Goal: Task Accomplishment & Management: Manage account settings

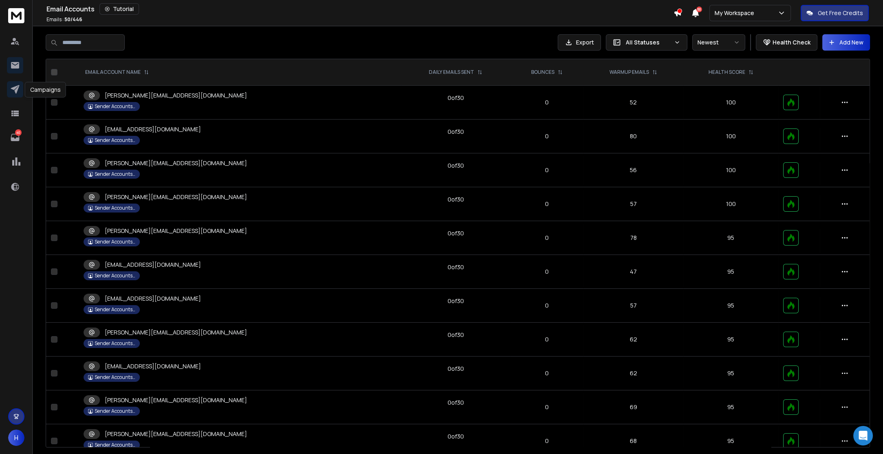
click at [11, 87] on icon at bounding box center [15, 89] width 10 height 10
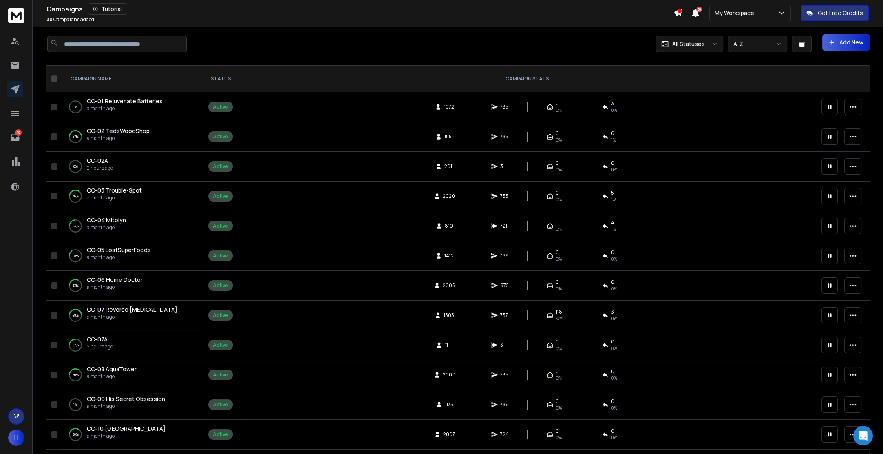
click at [106, 161] on span "CC-02A" at bounding box center [97, 161] width 21 height 8
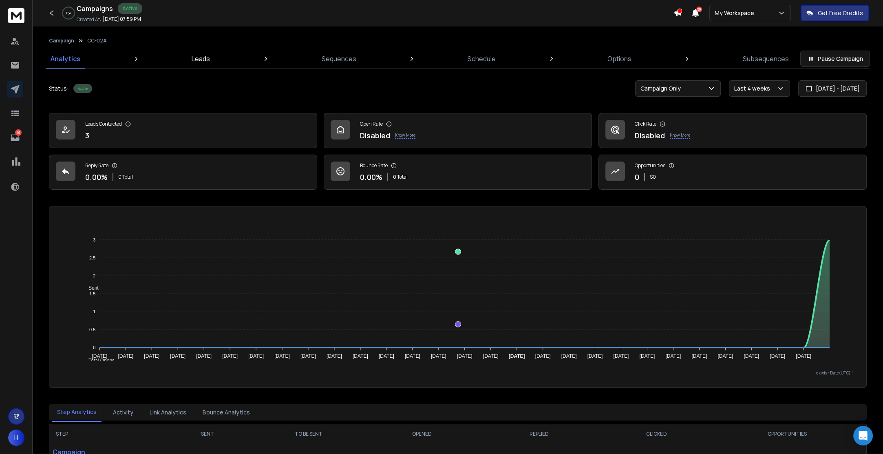
click at [206, 58] on p "Leads" at bounding box center [201, 59] width 18 height 10
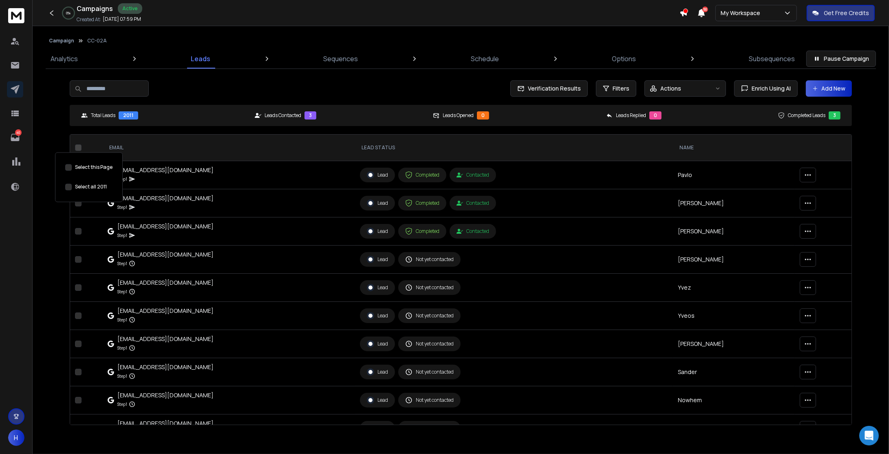
click at [79, 145] on button "Select this Page" at bounding box center [78, 147] width 7 height 7
click at [66, 185] on button "Select this Page" at bounding box center [68, 187] width 7 height 7
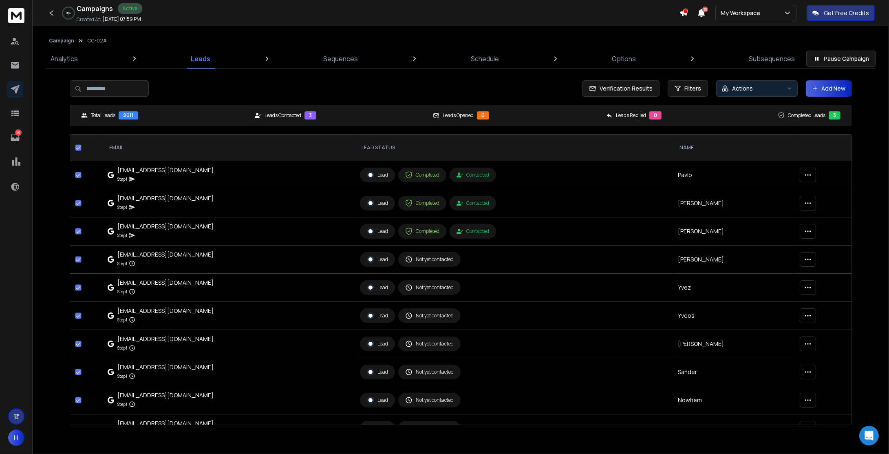
click at [753, 84] on button "Actions" at bounding box center [757, 88] width 82 height 16
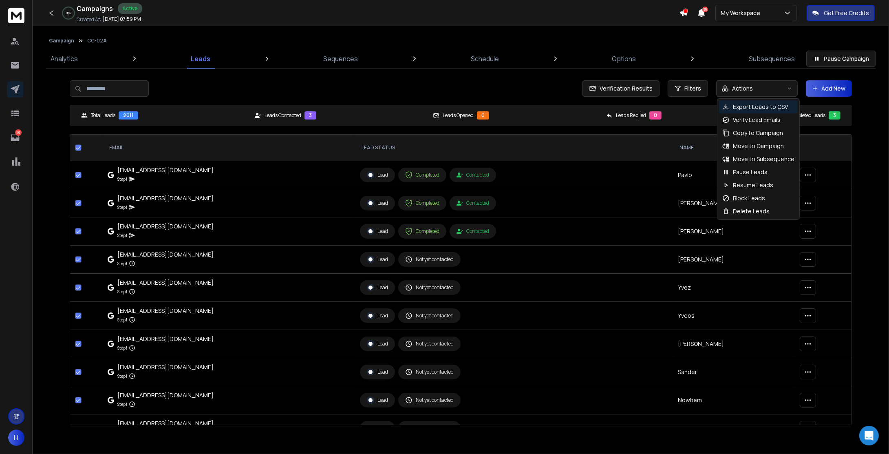
click at [755, 103] on p "Export Leads to CSV" at bounding box center [760, 107] width 55 height 8
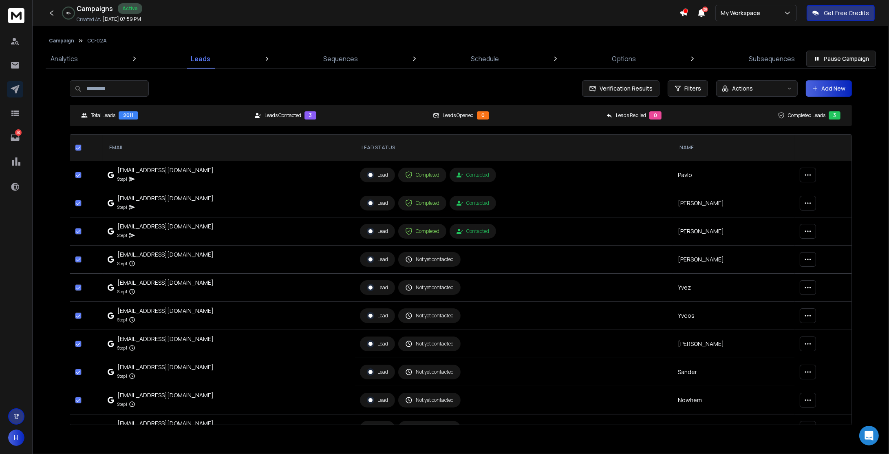
click at [687, 112] on div "Total Leads 2011 Leads Contacted 3 Leads Opened 0 Leads Replied 0 Completed Lea…" at bounding box center [461, 115] width 782 height 21
click at [792, 86] on icon "button" at bounding box center [790, 88] width 6 height 7
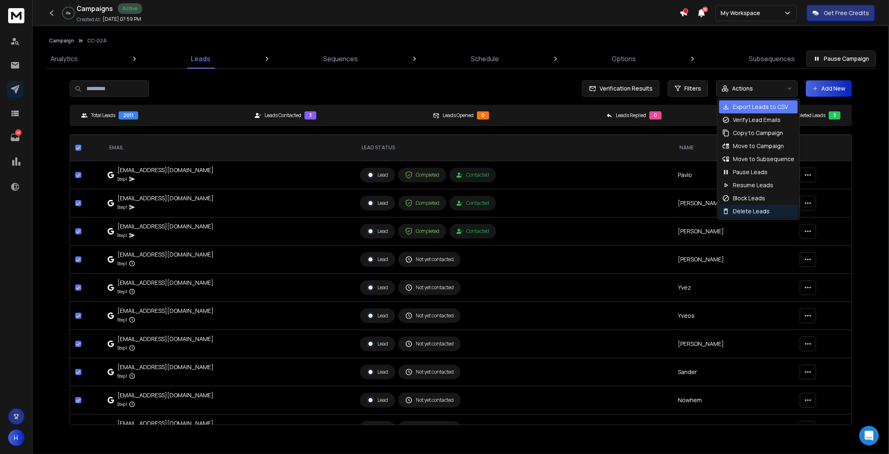
click at [751, 211] on p "Delete Leads" at bounding box center [751, 211] width 37 height 8
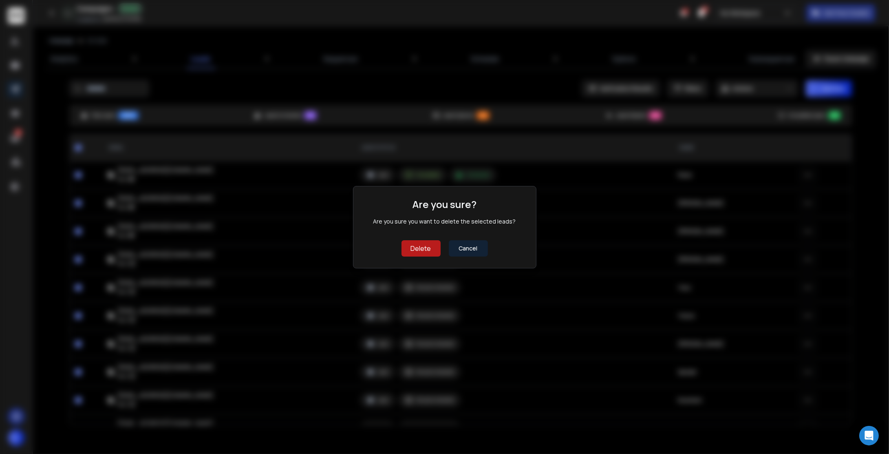
click at [419, 244] on button "Delete" at bounding box center [420, 248] width 39 height 16
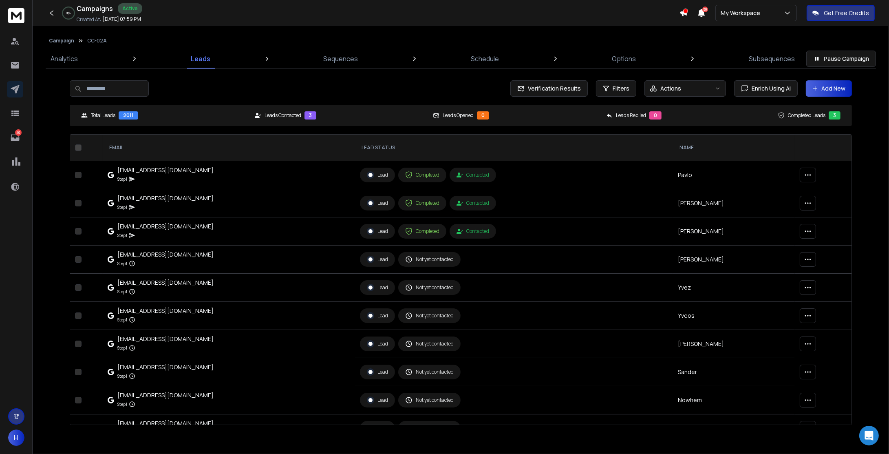
click at [200, 56] on p "Leads" at bounding box center [201, 59] width 20 height 10
click at [197, 60] on p "Leads" at bounding box center [201, 59] width 20 height 10
click at [14, 88] on icon at bounding box center [15, 89] width 9 height 9
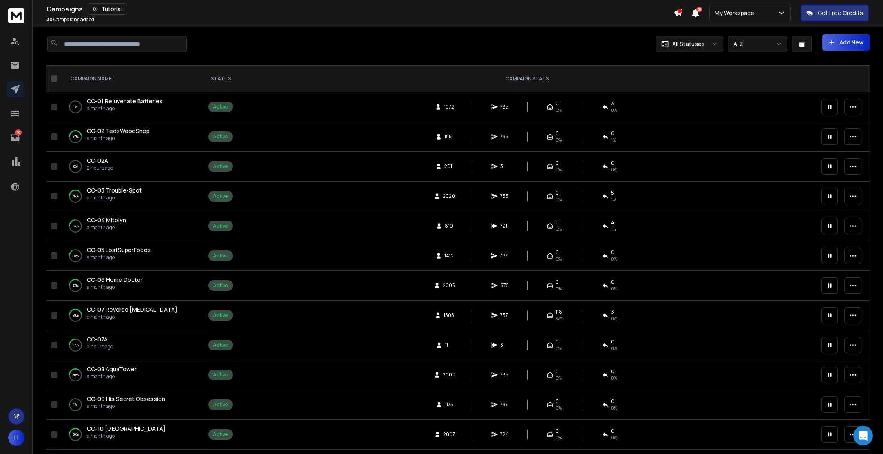
click at [101, 166] on p "2 hours ago" at bounding box center [100, 168] width 26 height 7
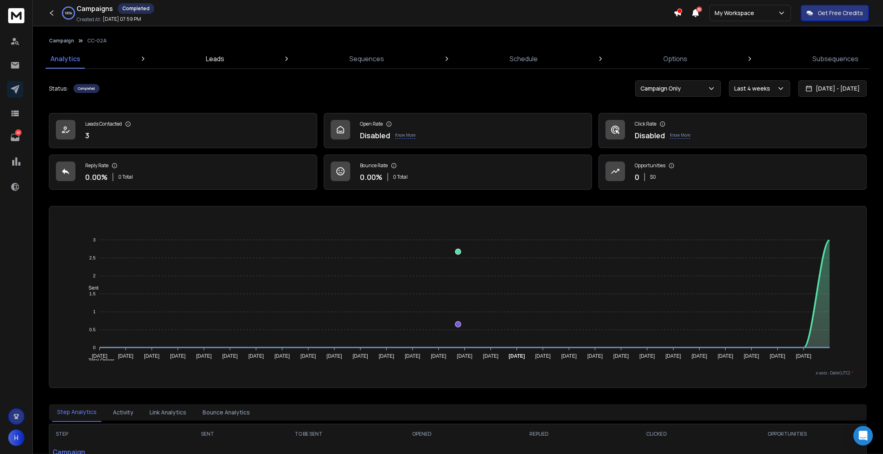
click at [212, 59] on p "Leads" at bounding box center [215, 59] width 18 height 10
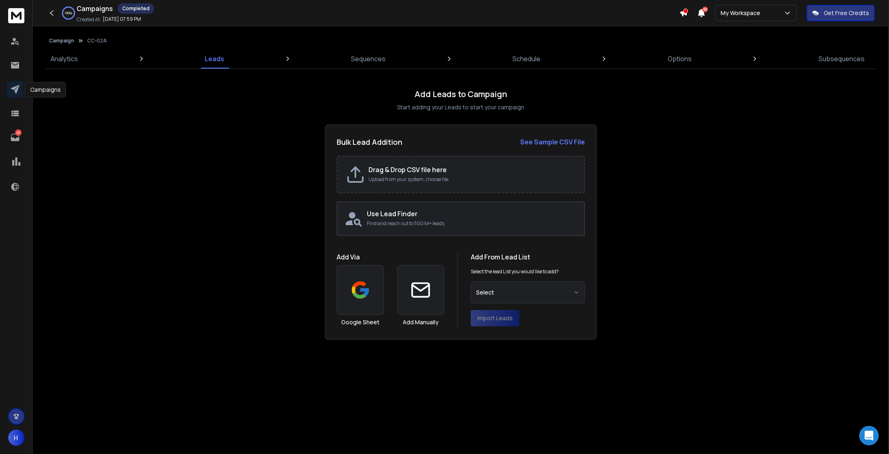
click at [16, 86] on icon at bounding box center [15, 89] width 9 height 9
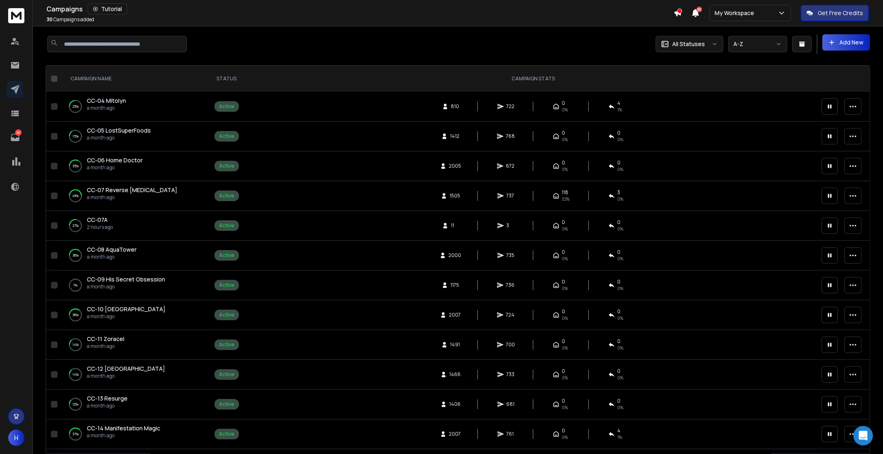
scroll to position [122, 0]
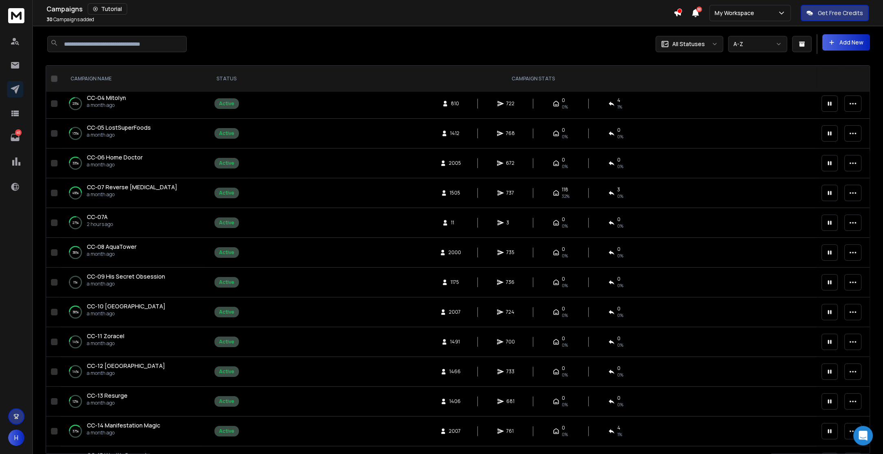
click at [97, 219] on span "CC-07A" at bounding box center [97, 217] width 21 height 8
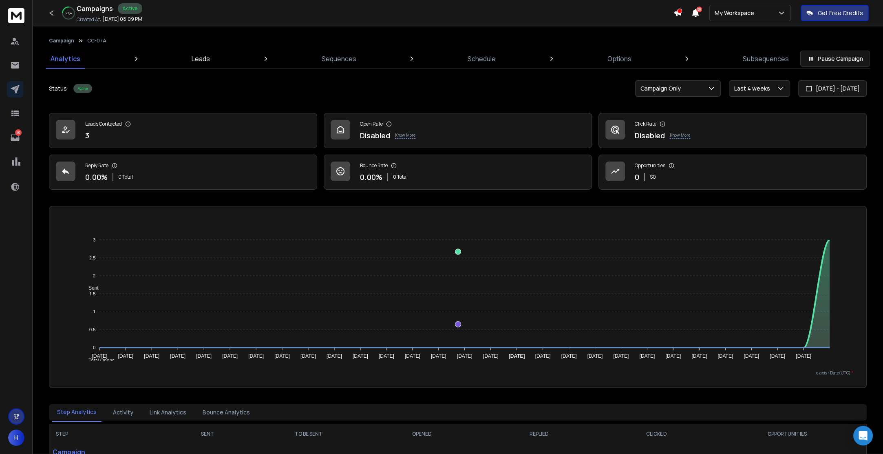
click at [205, 60] on p "Leads" at bounding box center [201, 59] width 18 height 10
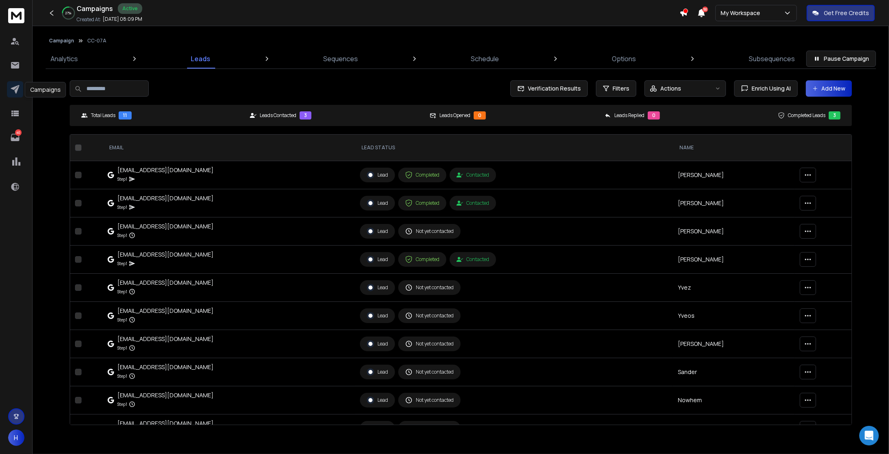
click at [18, 88] on icon at bounding box center [15, 89] width 9 height 9
